Goal: Task Accomplishment & Management: Complete application form

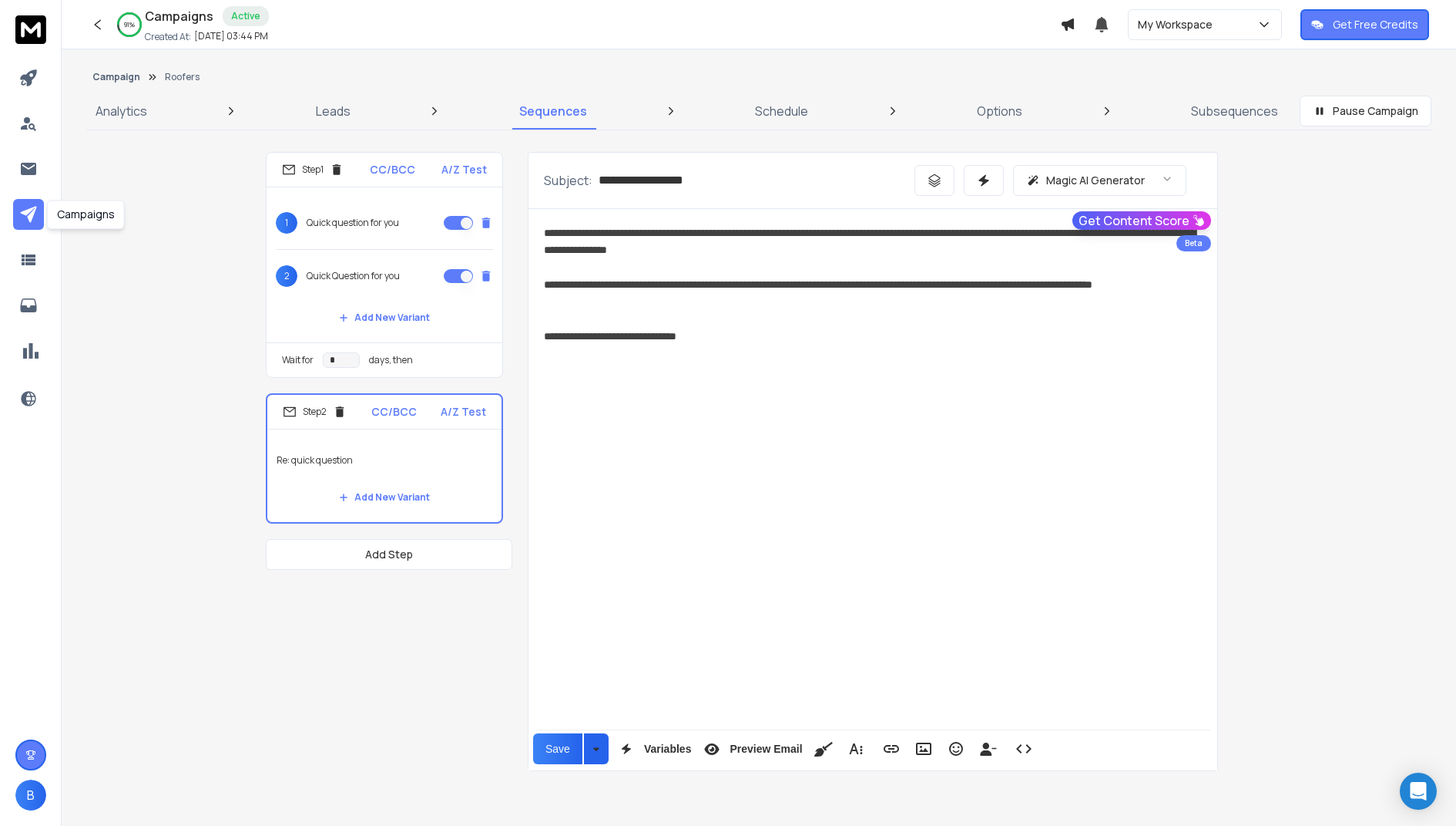
click at [27, 230] on div at bounding box center [31, 218] width 35 height 36
click at [30, 219] on icon at bounding box center [28, 215] width 16 height 16
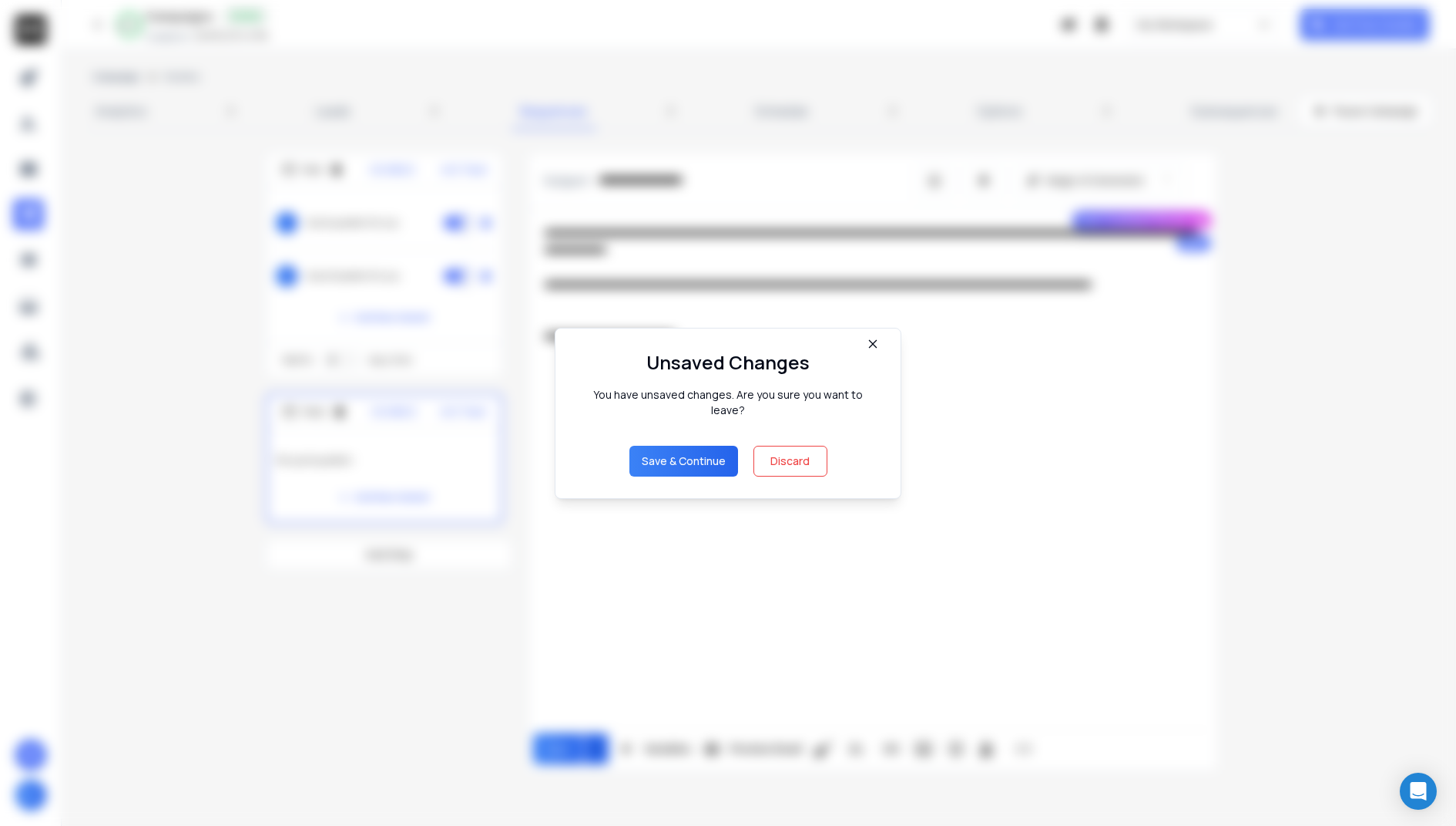
click at [705, 446] on button "Save & Continue" at bounding box center [683, 461] width 108 height 31
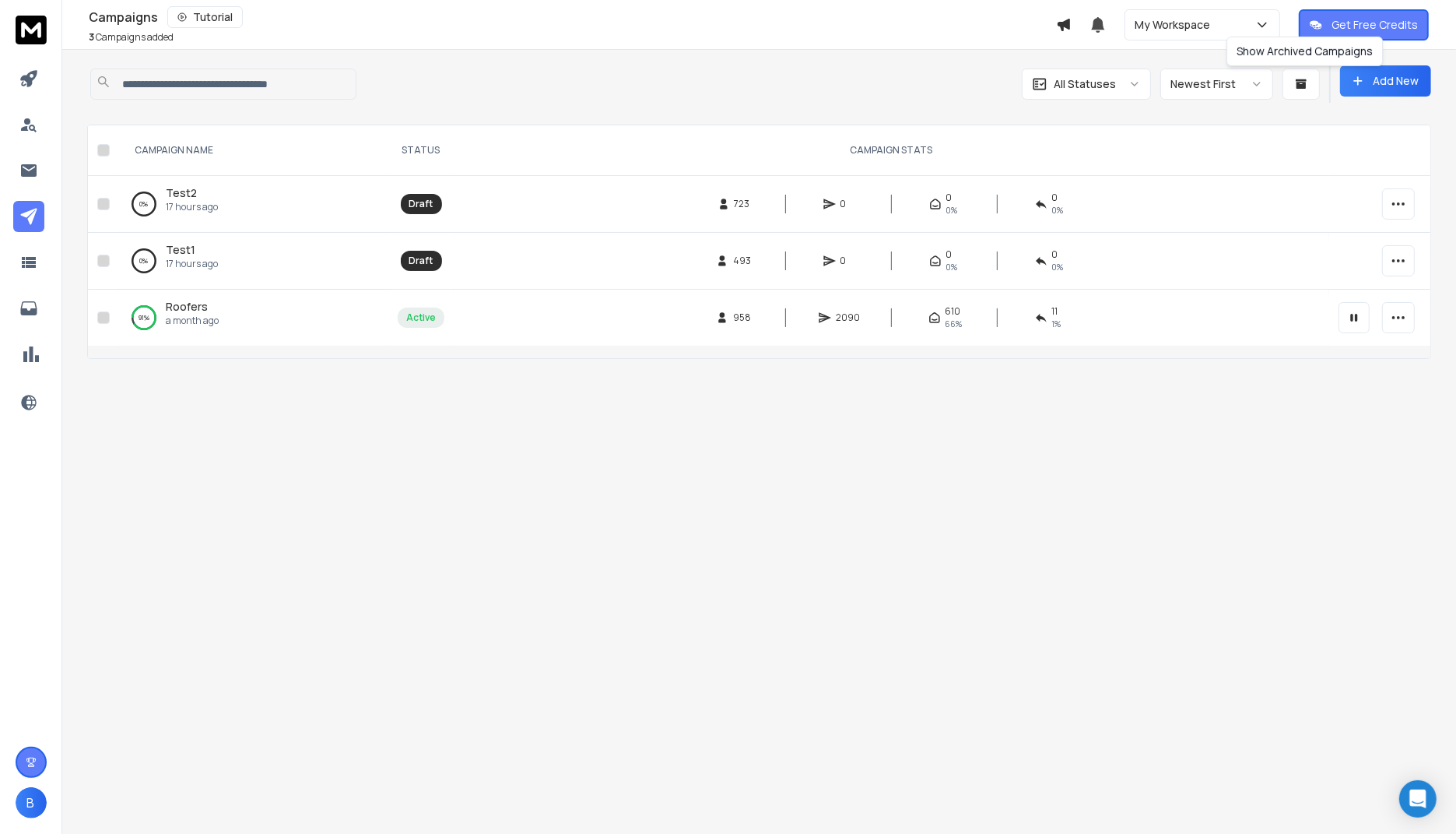
click at [1360, 77] on icon at bounding box center [1357, 80] width 11 height 11
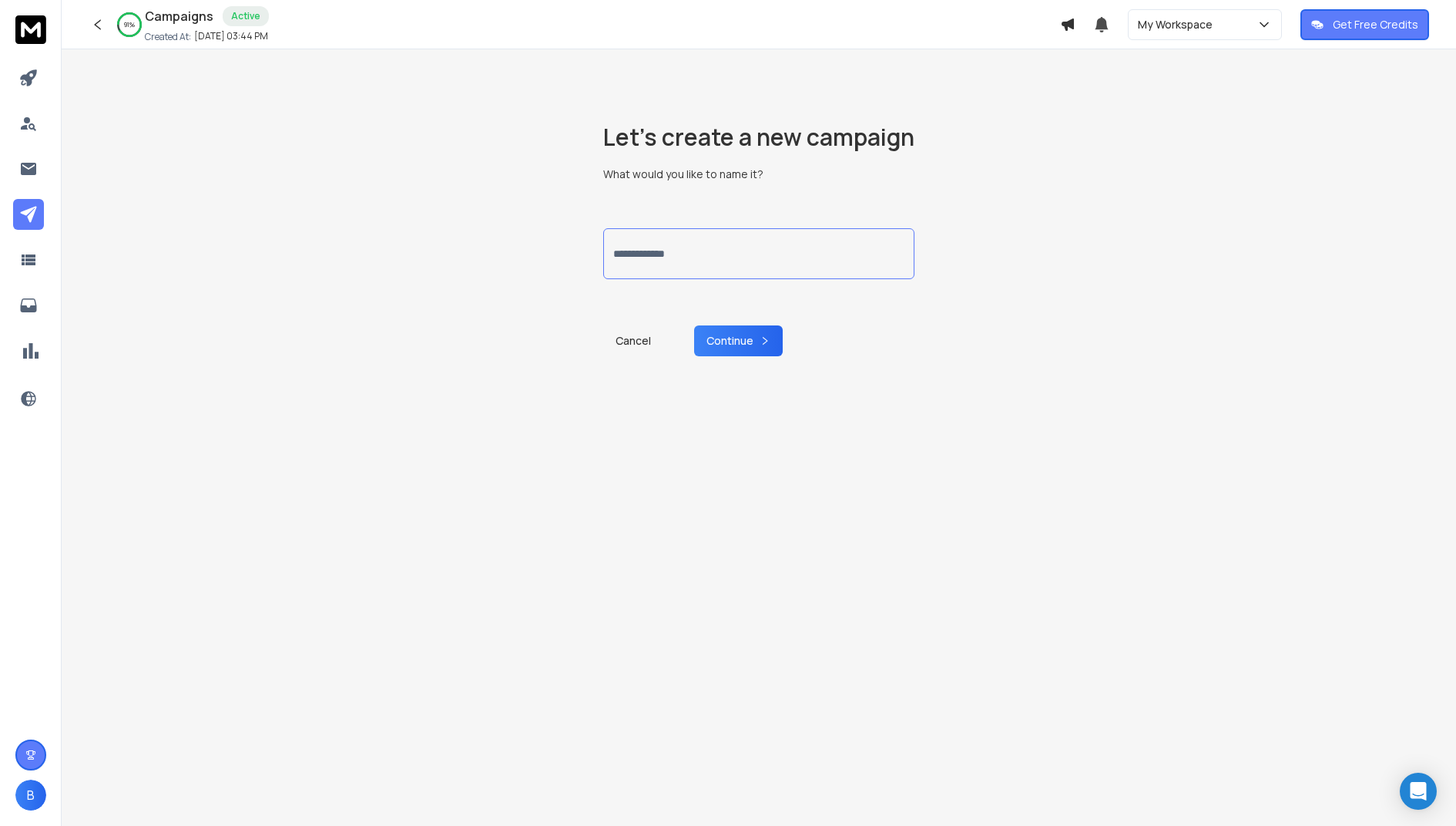
click at [755, 259] on input at bounding box center [759, 253] width 311 height 51
type input "*****"
click at [737, 346] on button "Continue" at bounding box center [739, 340] width 89 height 31
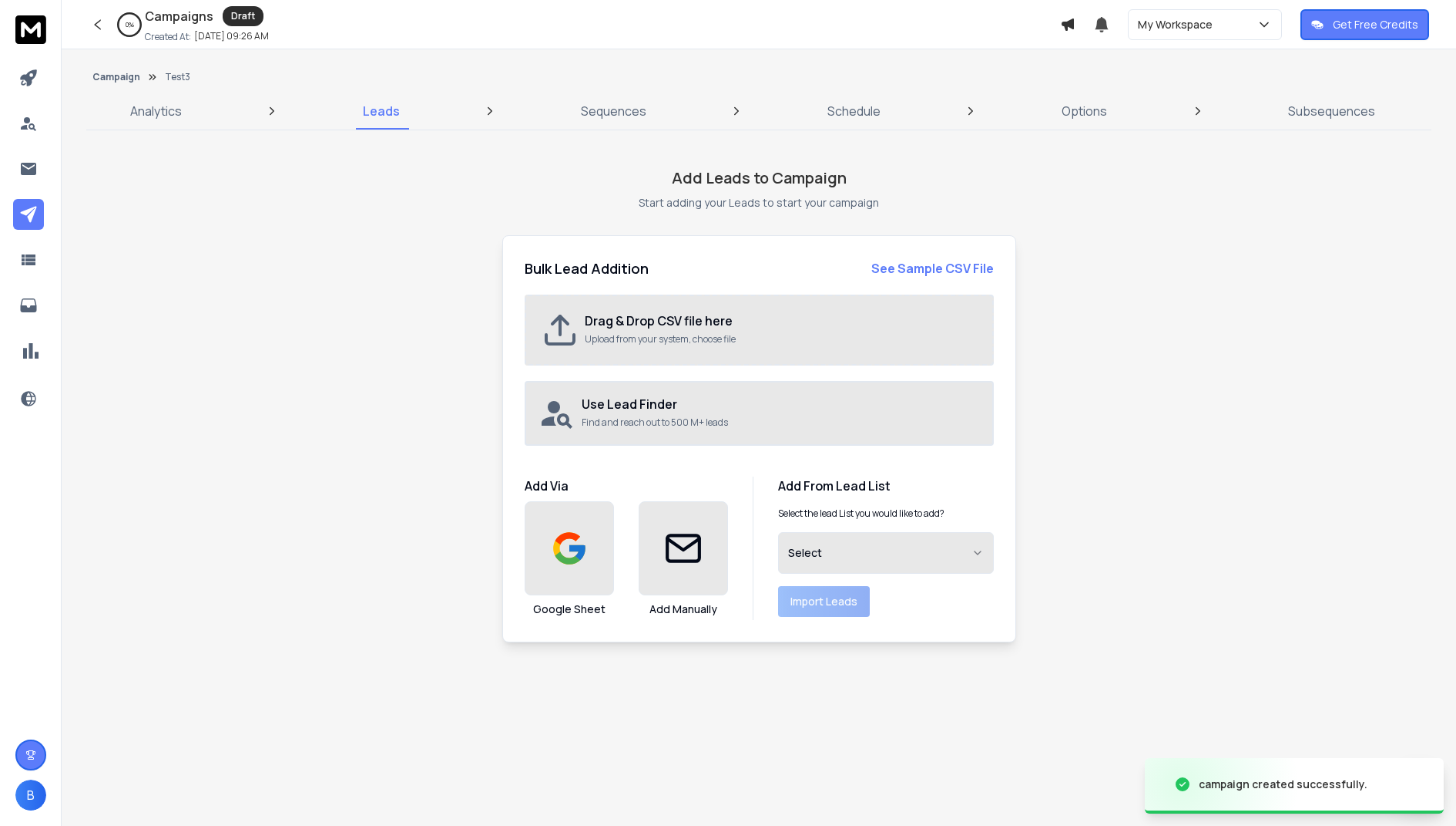
click at [662, 342] on p "Upload from your system, choose file" at bounding box center [781, 339] width 392 height 12
type input "**********"
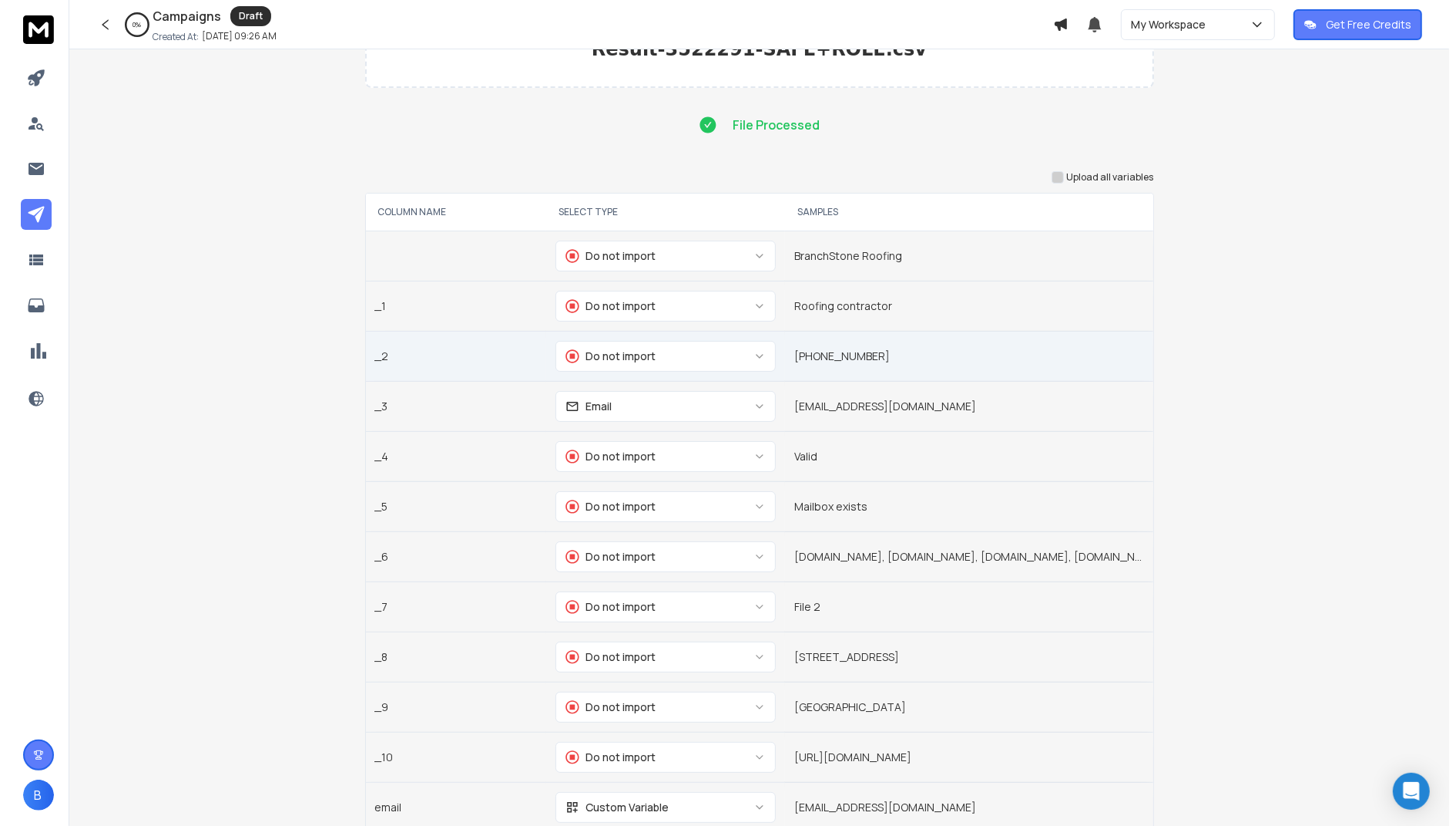
scroll to position [101, 0]
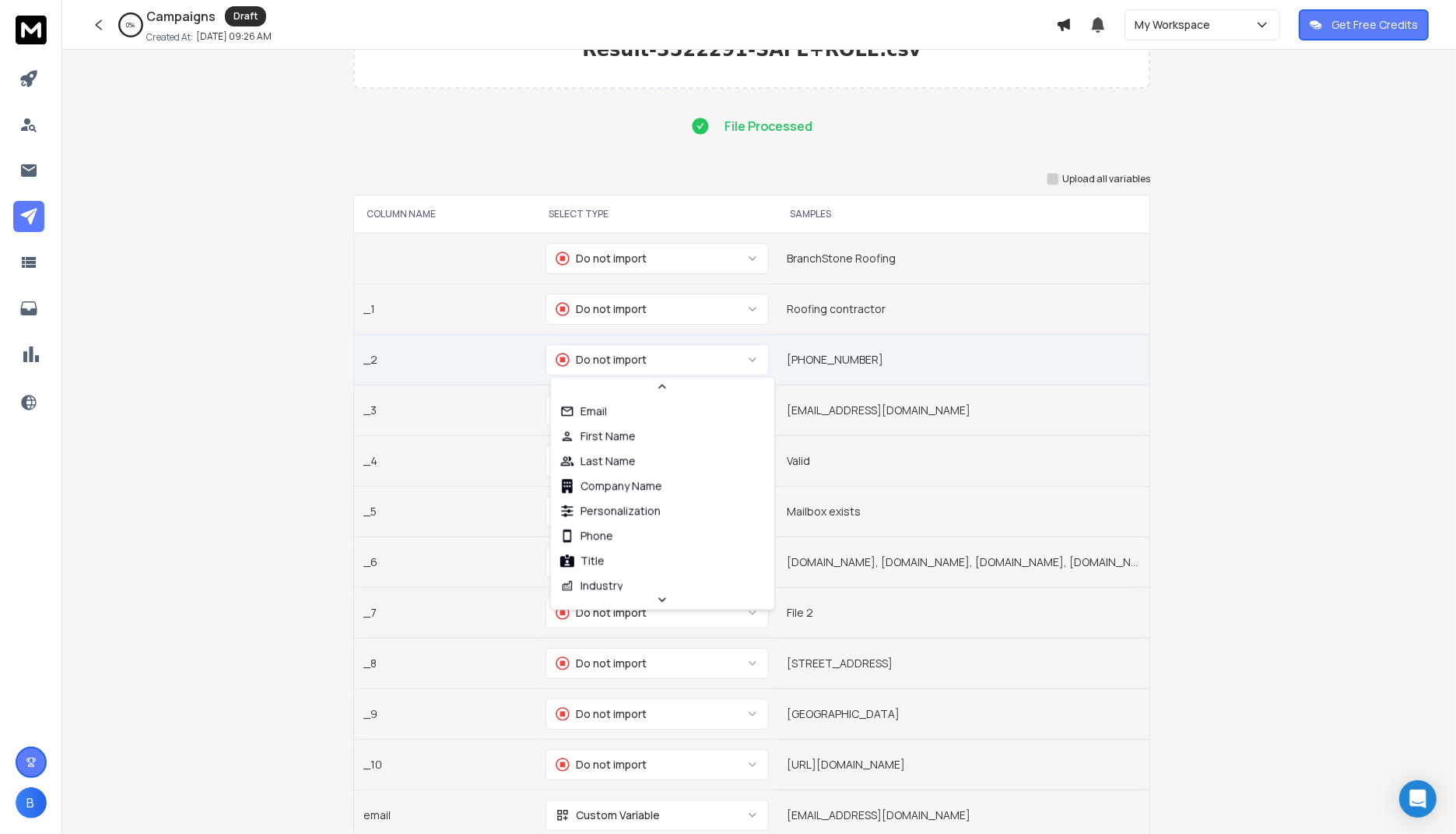
click at [697, 366] on button "Do not import" at bounding box center [657, 360] width 223 height 31
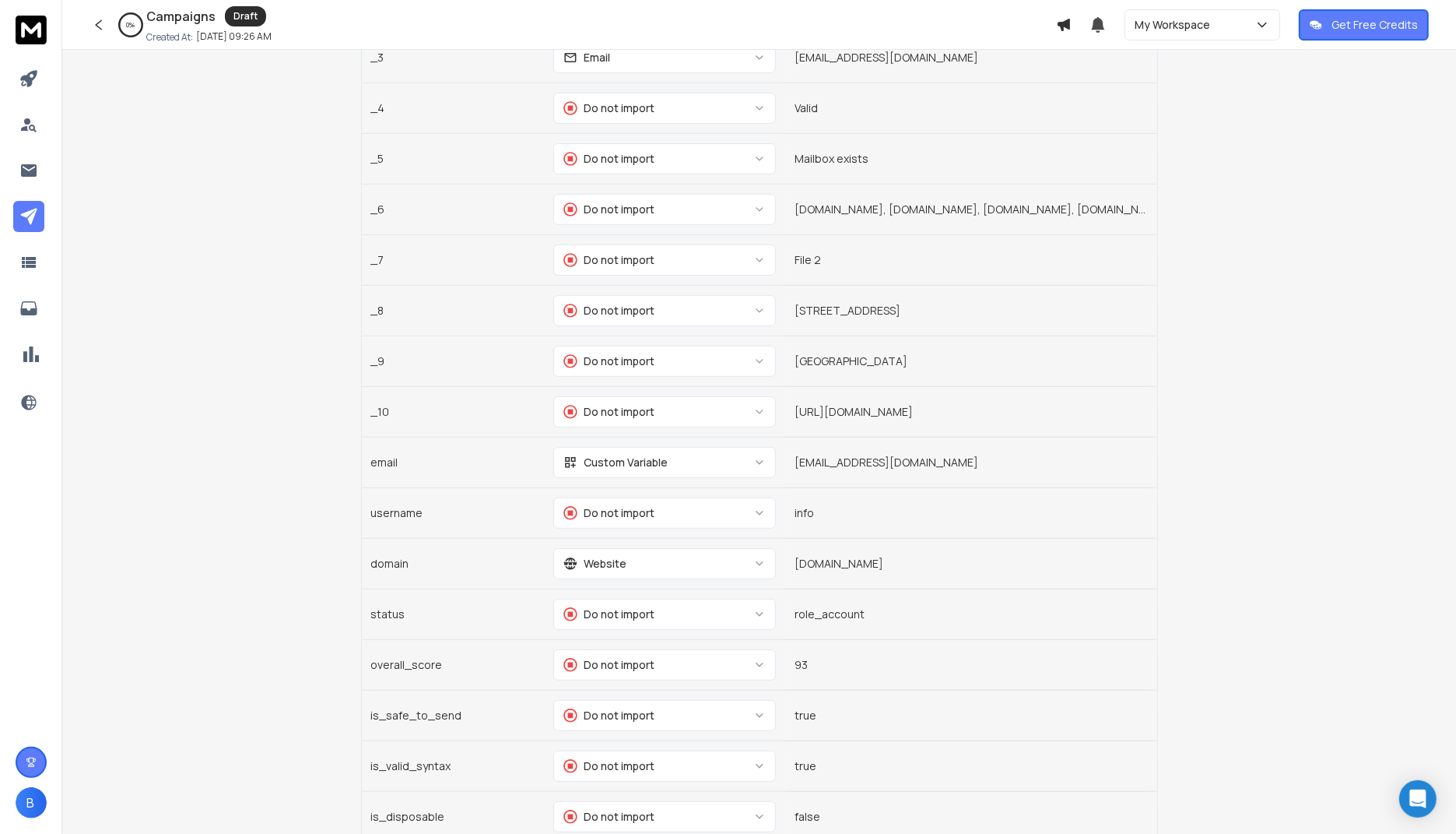
scroll to position [1200, 0]
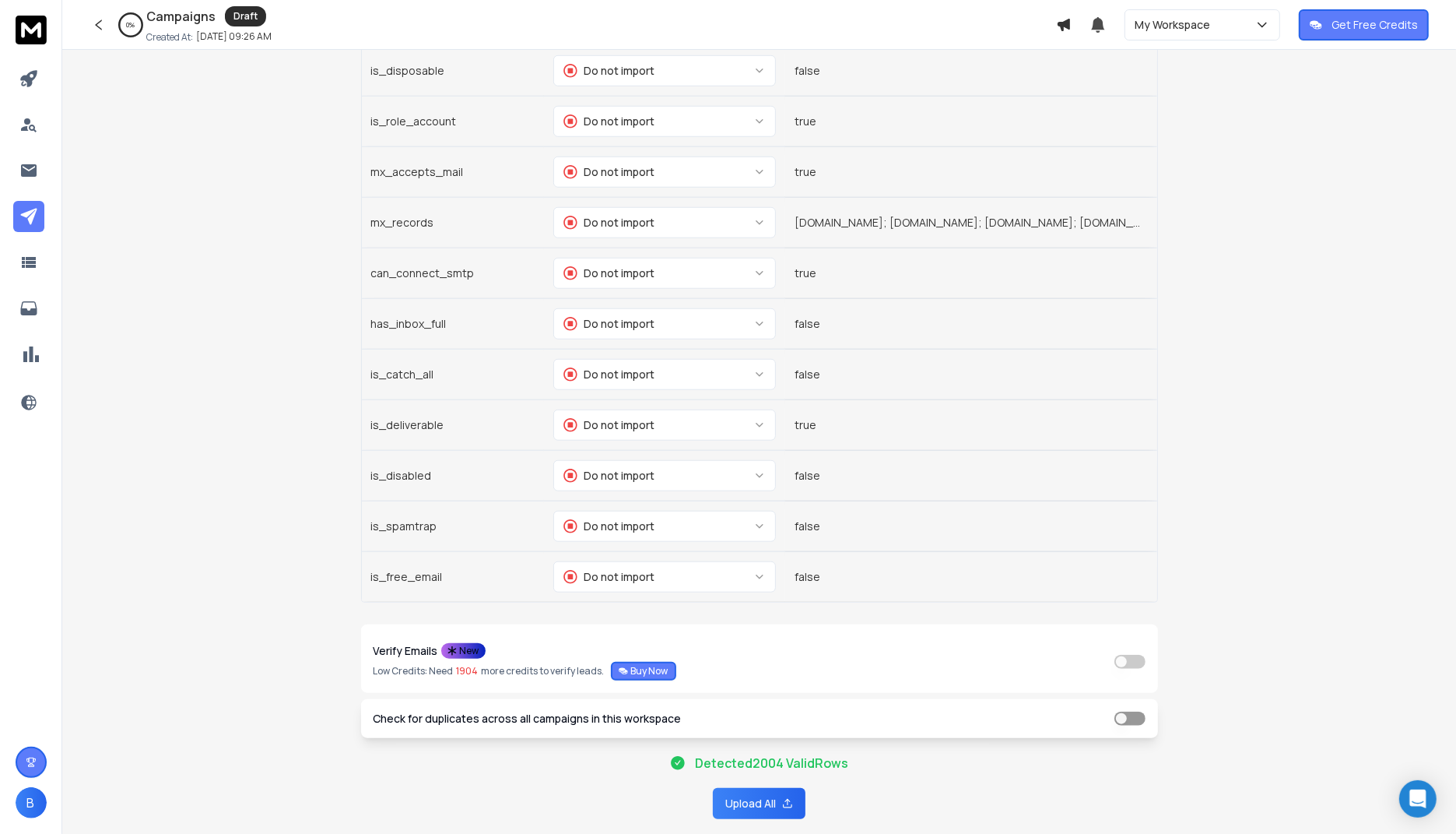
click at [1135, 711] on button "Check for duplicates across all campaigns in this workspace" at bounding box center [1130, 718] width 31 height 14
click at [758, 794] on button "Upload All" at bounding box center [759, 803] width 93 height 31
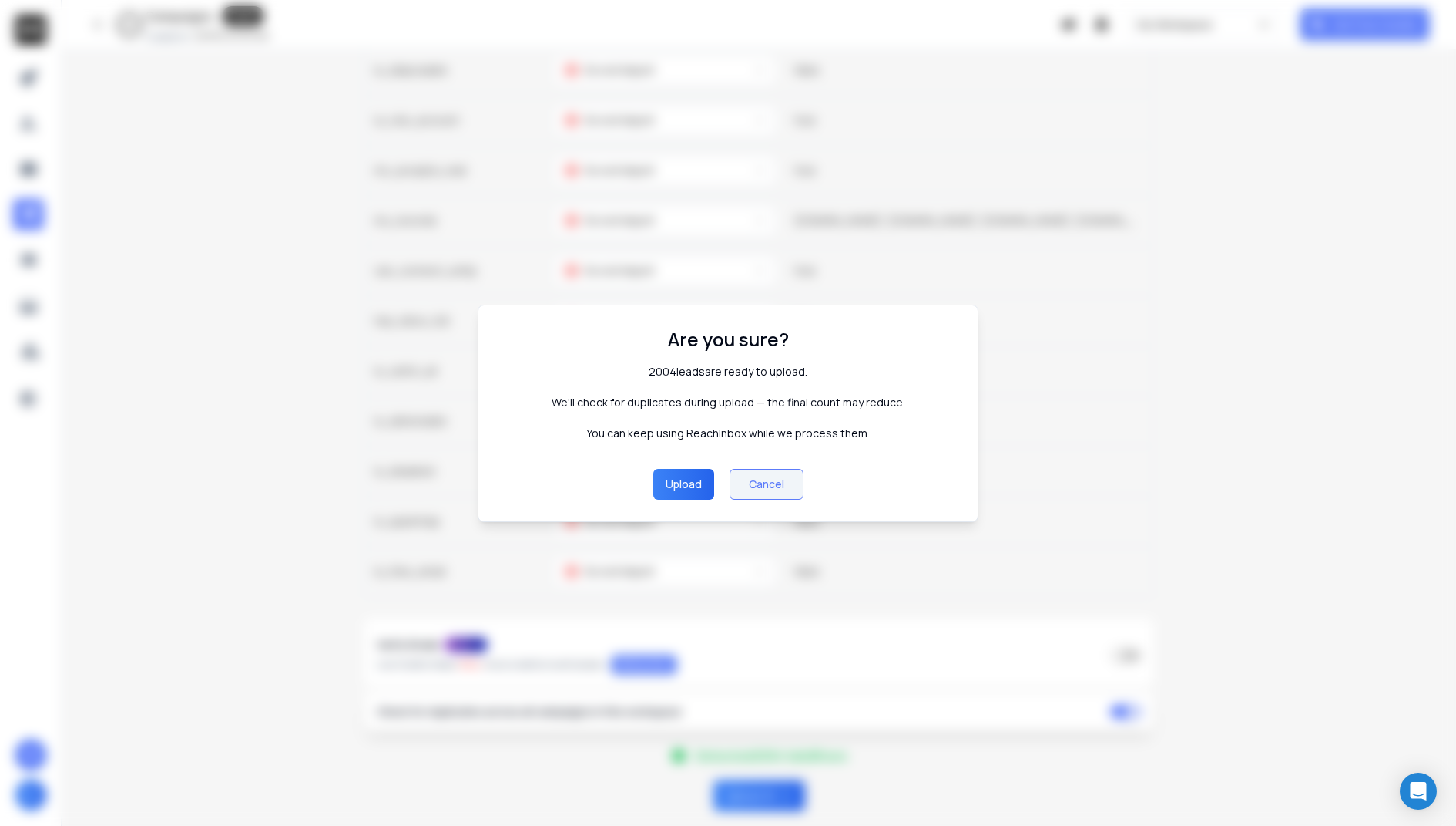
click at [680, 482] on button "Upload" at bounding box center [684, 484] width 61 height 31
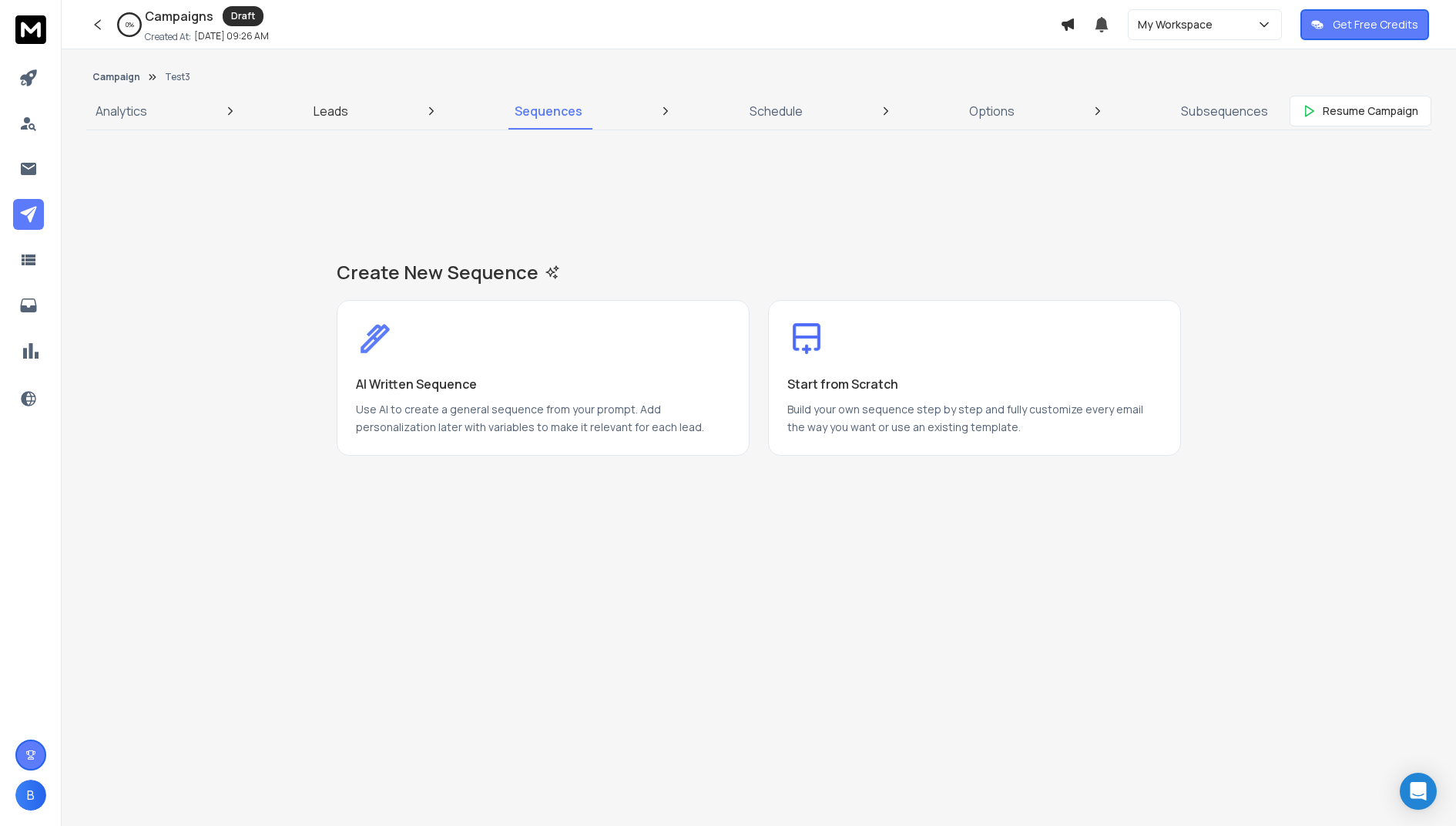
click at [323, 111] on p "Leads" at bounding box center [330, 110] width 34 height 18
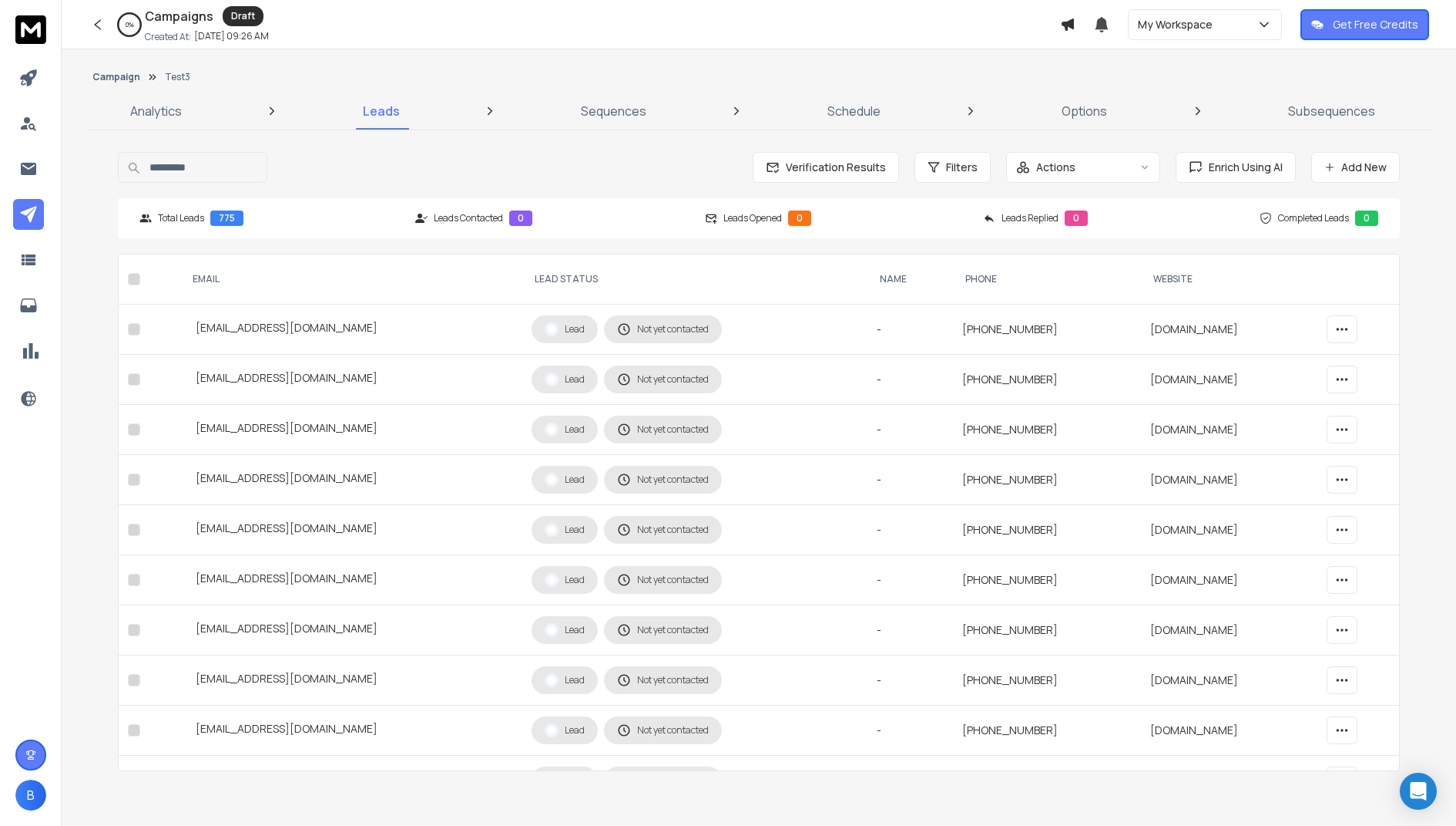
click at [115, 74] on button "Campaign" at bounding box center [117, 77] width 48 height 12
